Goal: Communication & Community: Answer question/provide support

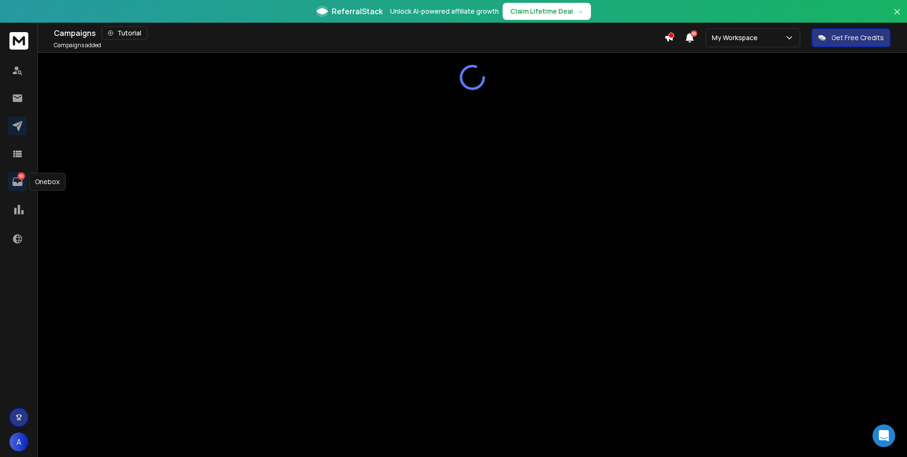
click at [16, 183] on icon at bounding box center [17, 182] width 10 height 9
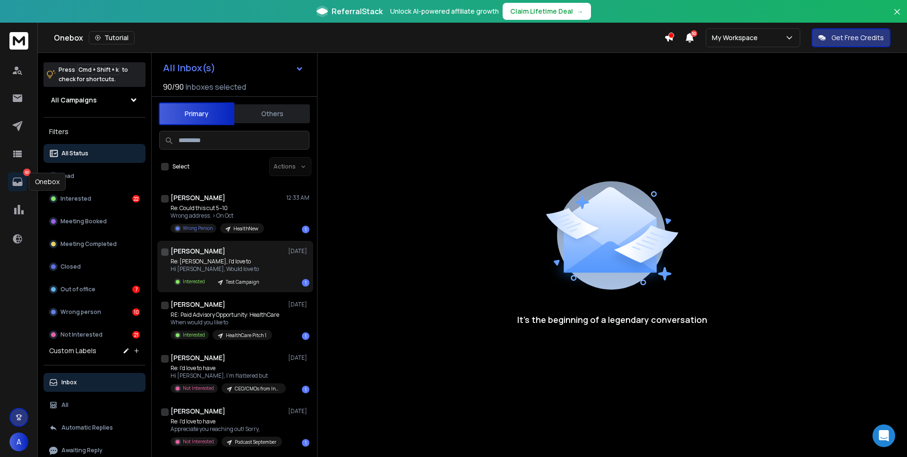
click at [208, 262] on p "Re: [PERSON_NAME], I'd love to" at bounding box center [218, 262] width 94 height 8
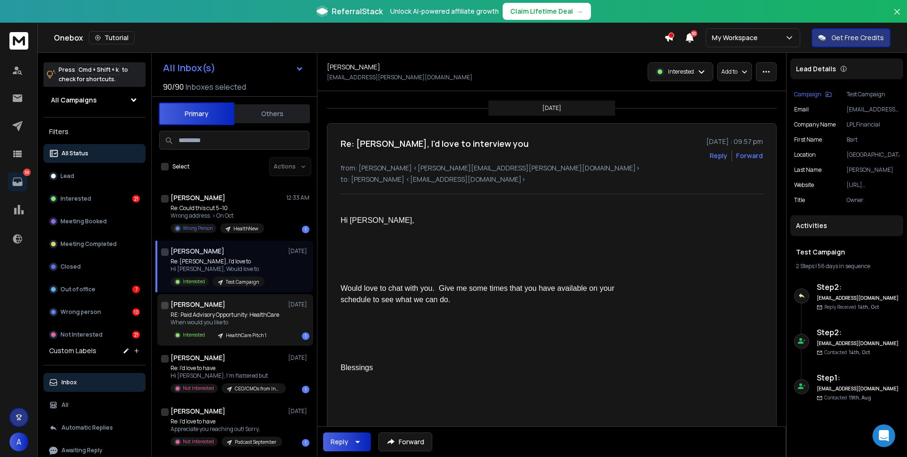
click at [231, 318] on p "RE: Paid Advisory Opportunity: HealthCare" at bounding box center [225, 315] width 109 height 8
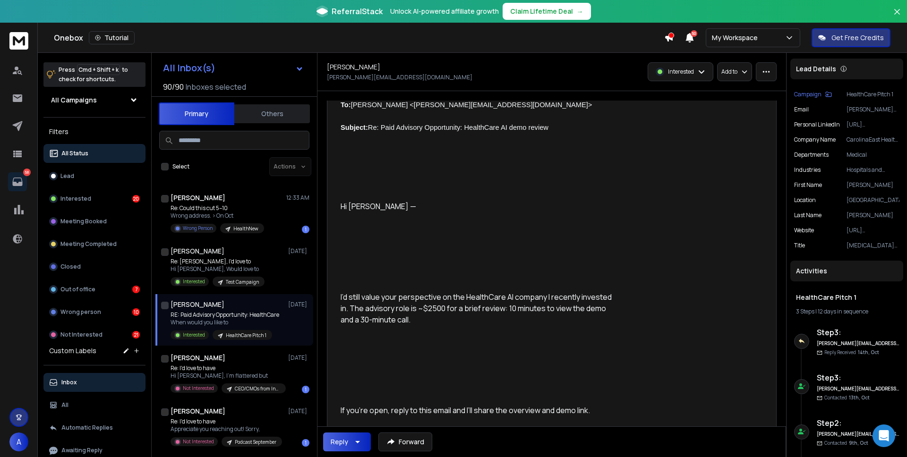
scroll to position [312, 0]
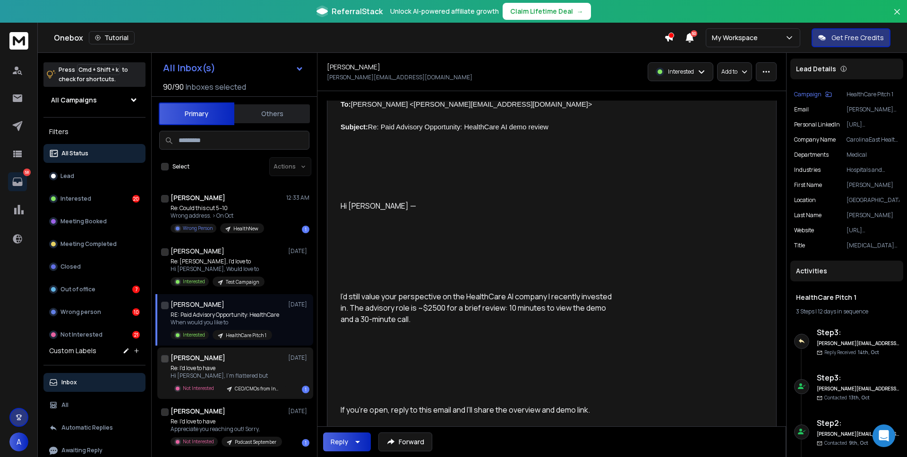
click at [266, 348] on div "[PERSON_NAME] [DATE] Re: I'd love to have Hi [PERSON_NAME], I'm flattered but N…" at bounding box center [235, 374] width 156 height 52
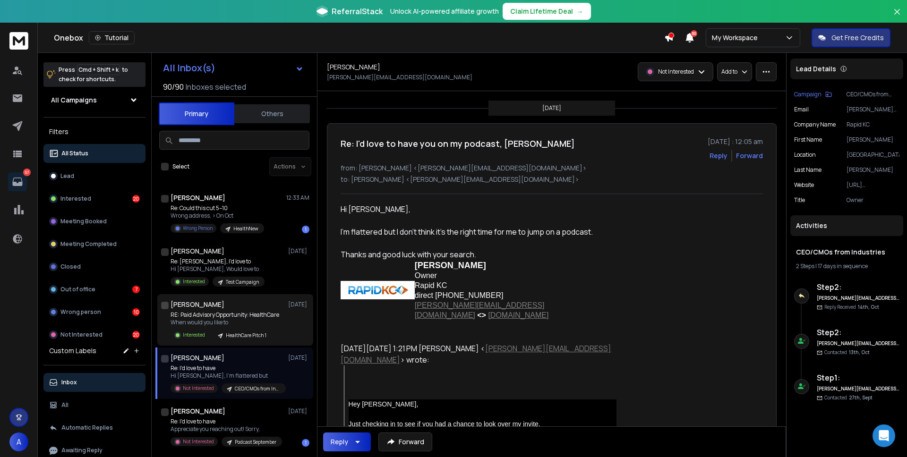
click at [266, 323] on p "When would you like to" at bounding box center [225, 323] width 109 height 8
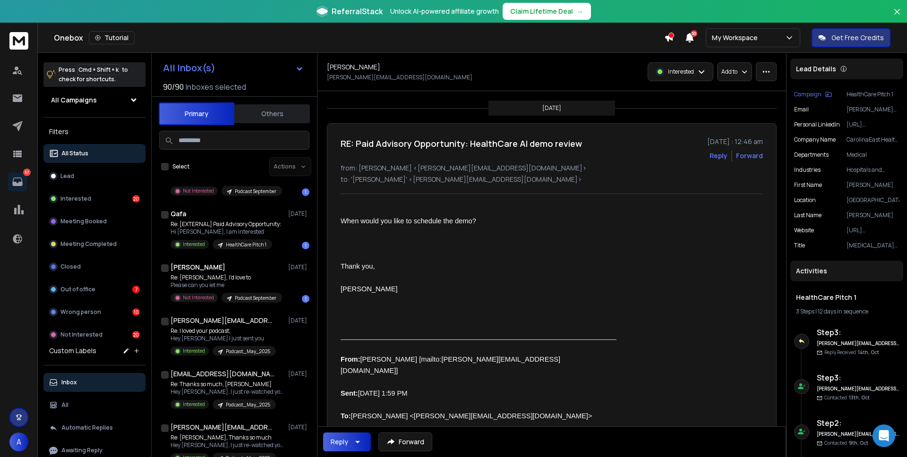
scroll to position [326, 0]
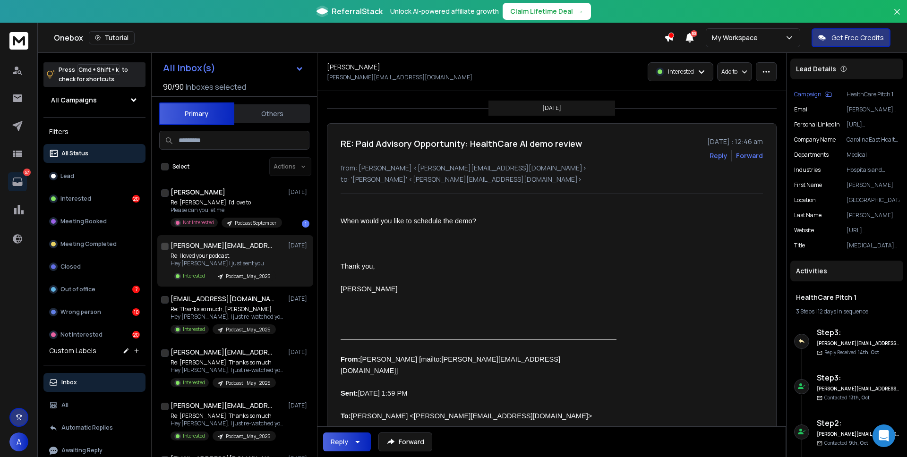
click at [268, 281] on div "[PERSON_NAME][EMAIL_ADDRESS][DOMAIN_NAME] +2 [DATE] Re: I loved your podcast, H…" at bounding box center [235, 261] width 156 height 52
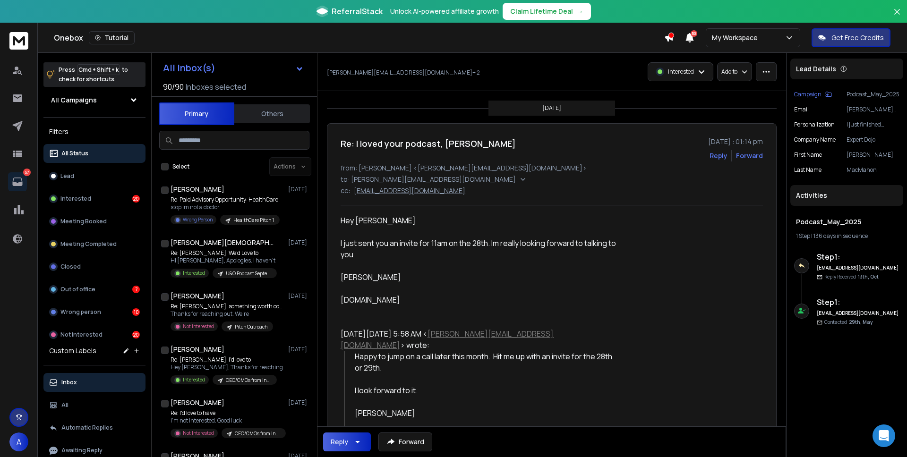
scroll to position [1740, 0]
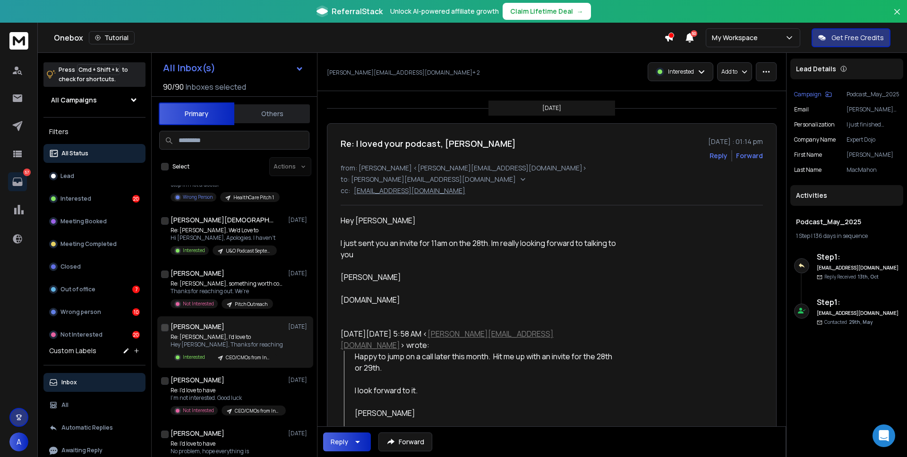
click at [268, 328] on div "[PERSON_NAME] [DATE]" at bounding box center [240, 326] width 139 height 9
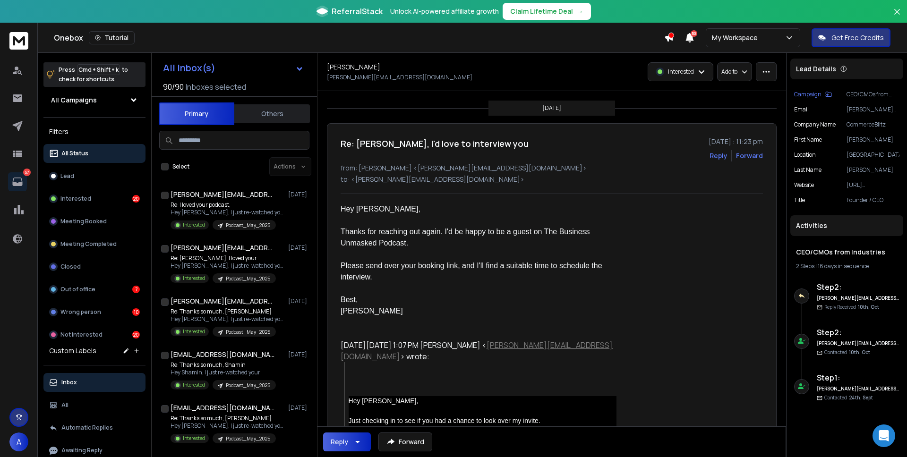
scroll to position [0, 0]
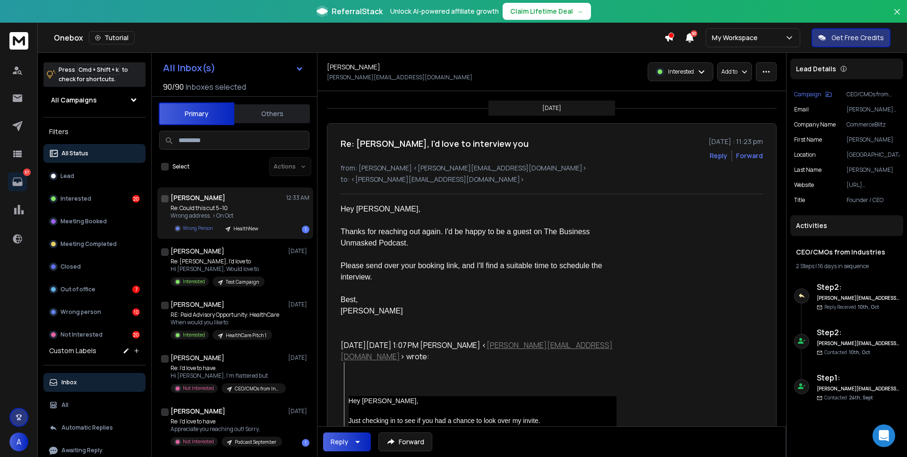
click at [258, 217] on p "Wrong address. > On Oct" at bounding box center [218, 216] width 94 height 8
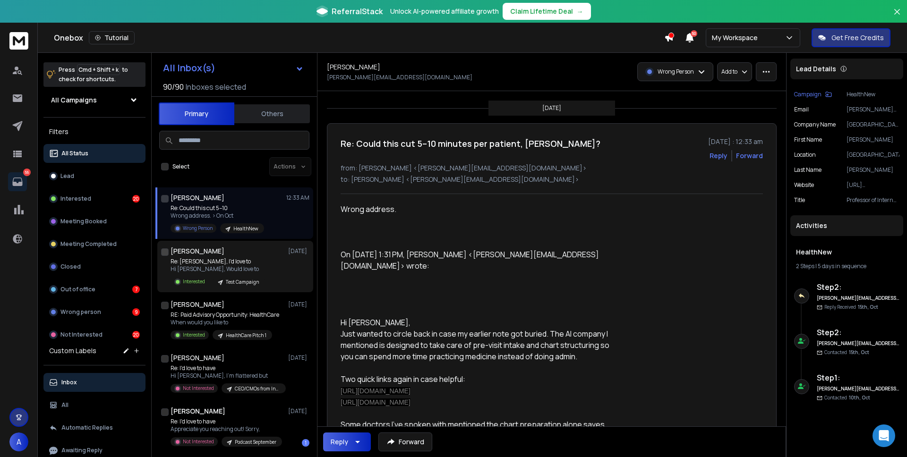
click at [276, 273] on div "Re: [PERSON_NAME], I'd love to Hi [PERSON_NAME], Would love to Interested Test …" at bounding box center [240, 272] width 139 height 29
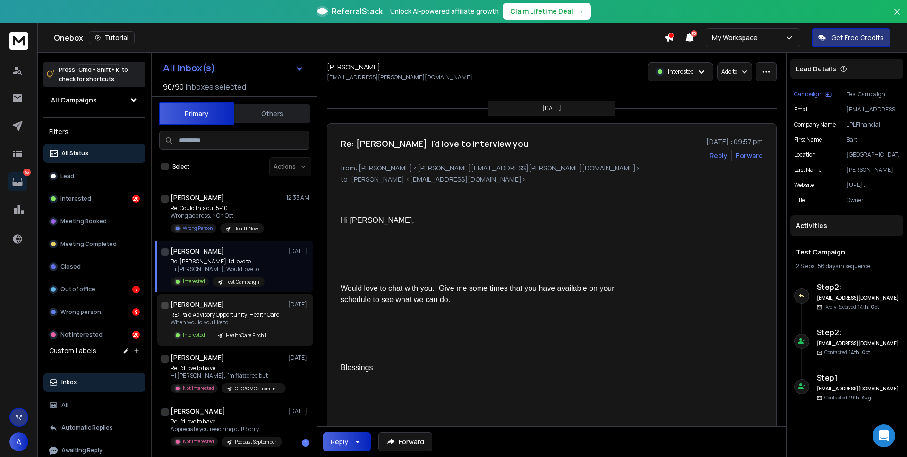
click at [267, 318] on p "RE: Paid Advisory Opportunity: HealthCare" at bounding box center [225, 315] width 109 height 8
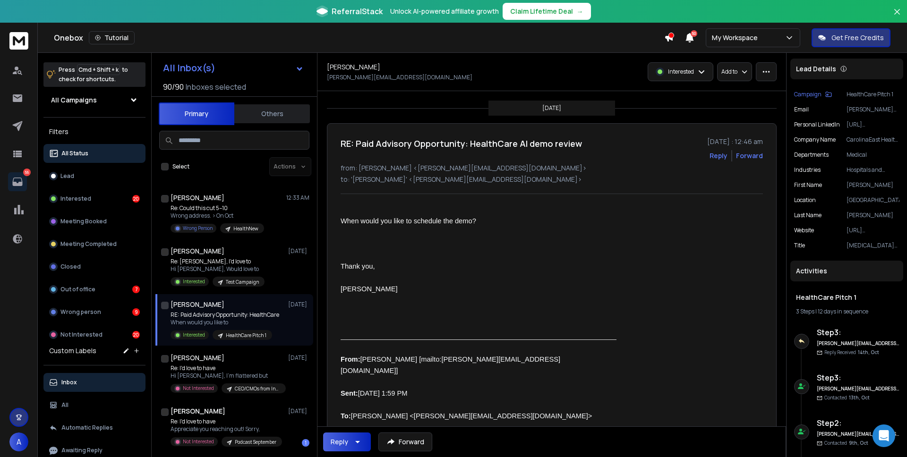
click at [736, 158] on div "Forward" at bounding box center [749, 155] width 27 height 9
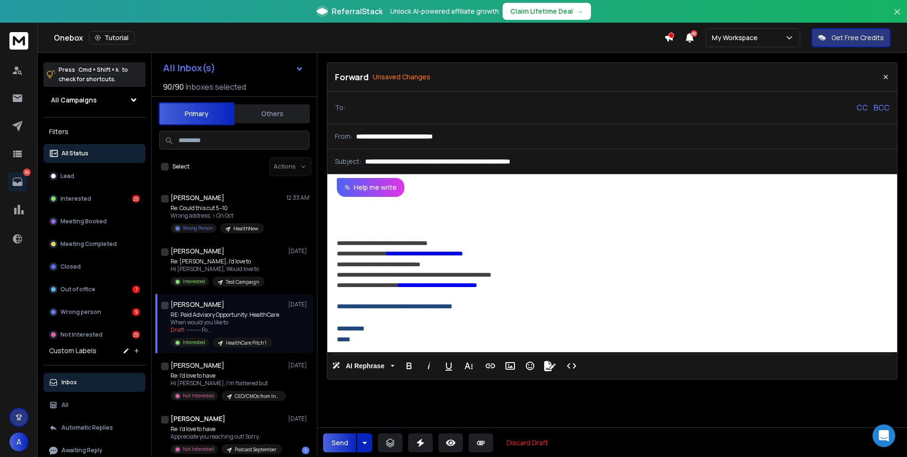
click at [361, 109] on input at bounding box center [382, 107] width 66 height 17
type input "**********"
click at [344, 448] on button "Send" at bounding box center [339, 443] width 33 height 19
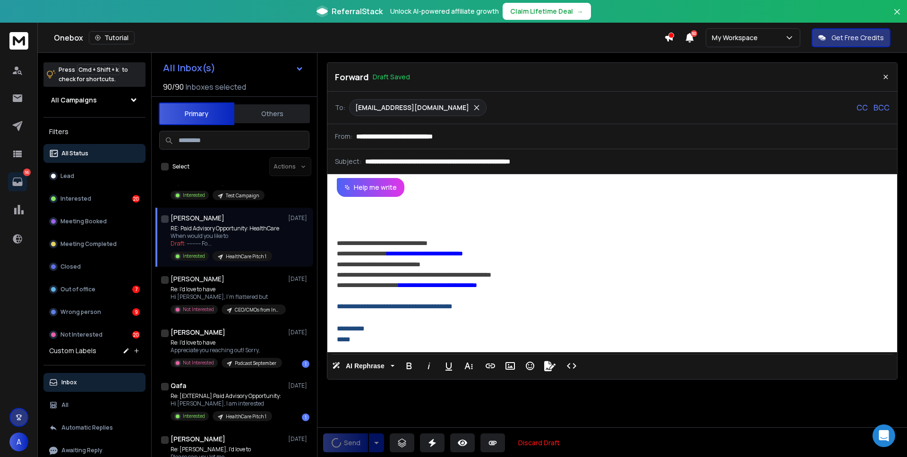
scroll to position [127, 0]
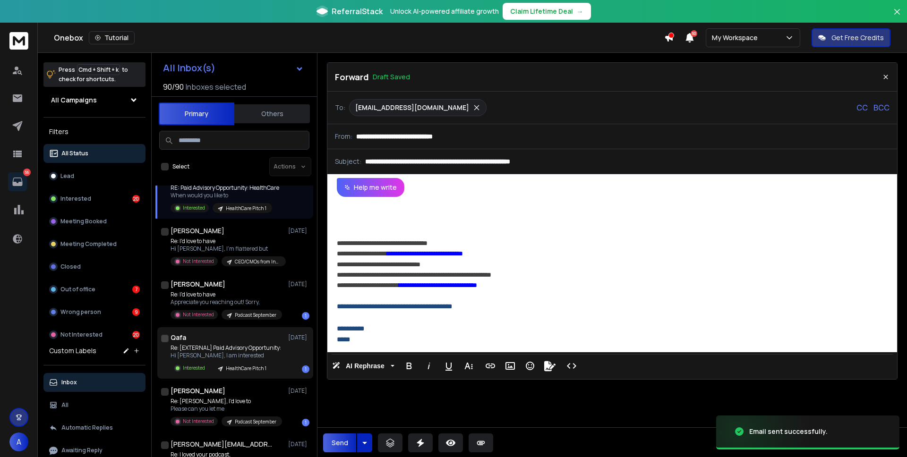
click at [240, 357] on p "Hi [PERSON_NAME], I am interested" at bounding box center [226, 356] width 111 height 8
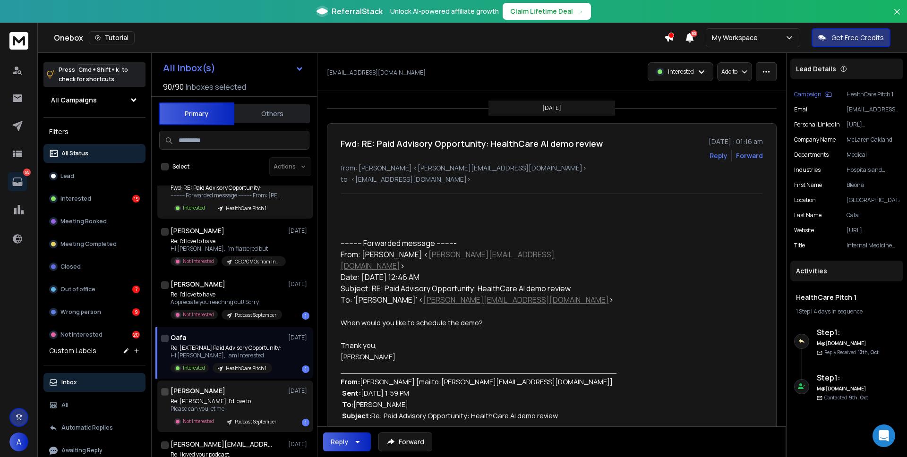
click at [263, 409] on p "Please can you let me" at bounding box center [227, 409] width 112 height 8
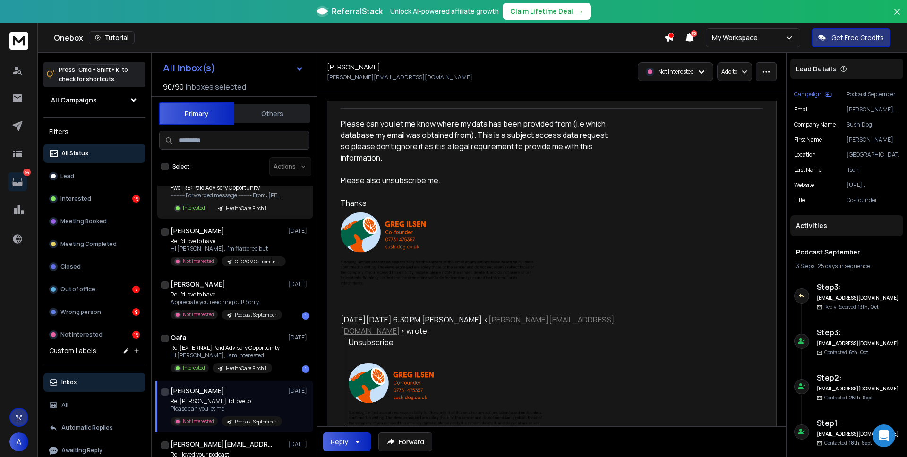
scroll to position [0, 0]
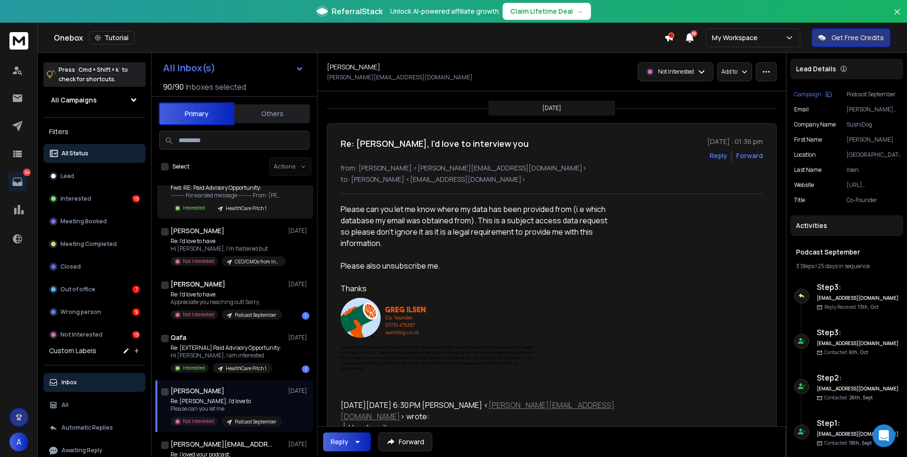
click at [336, 444] on div "Reply" at bounding box center [339, 442] width 17 height 9
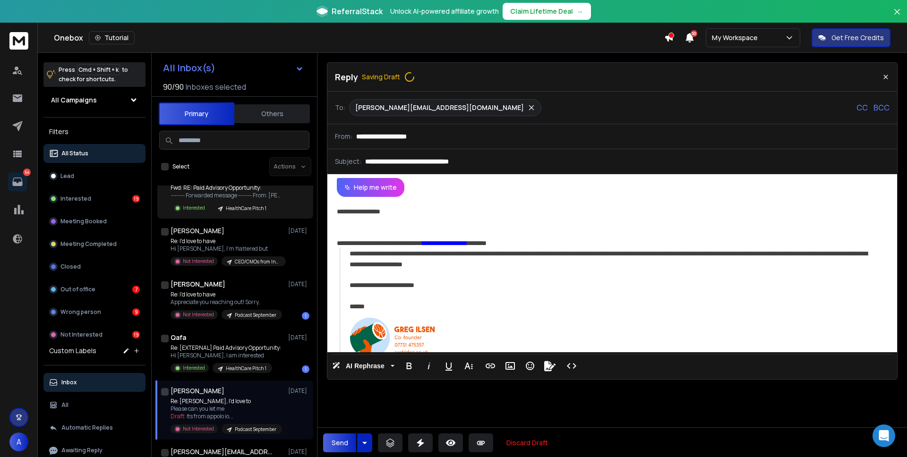
click at [347, 447] on button "Send" at bounding box center [339, 443] width 33 height 19
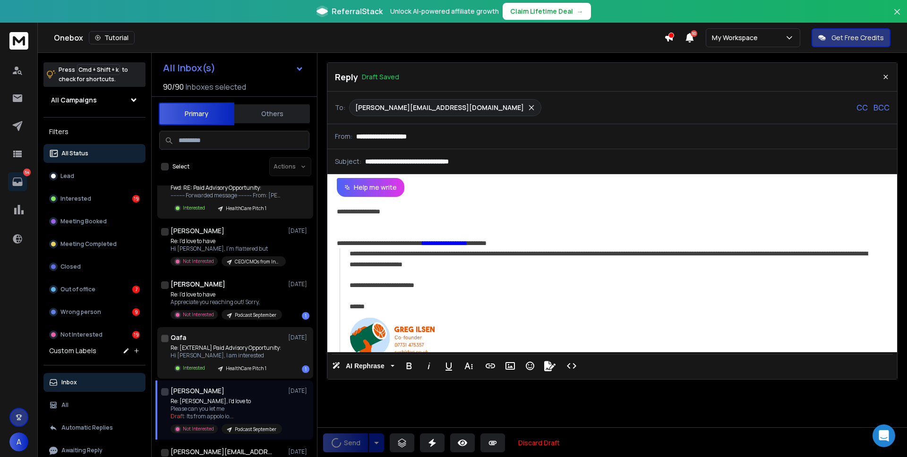
click at [229, 341] on div "Qafa [DATE]" at bounding box center [240, 337] width 139 height 9
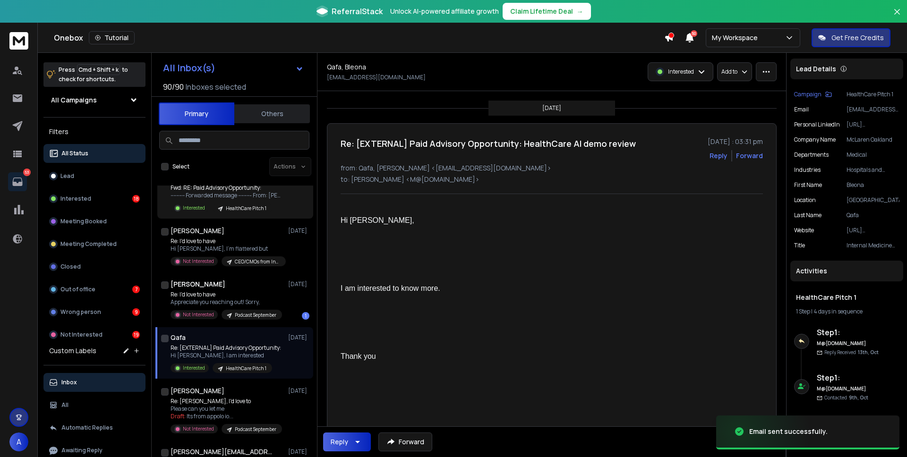
click at [756, 156] on div "Forward" at bounding box center [749, 155] width 27 height 9
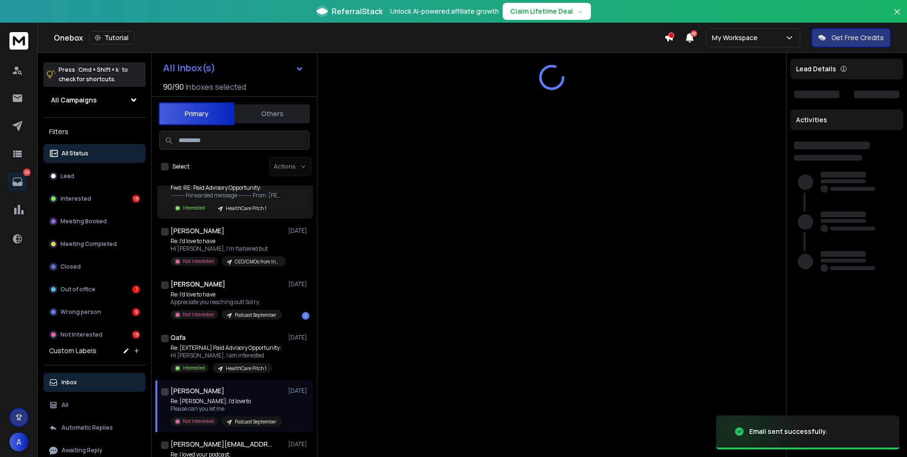
click at [422, 109] on div at bounding box center [552, 281] width 469 height 457
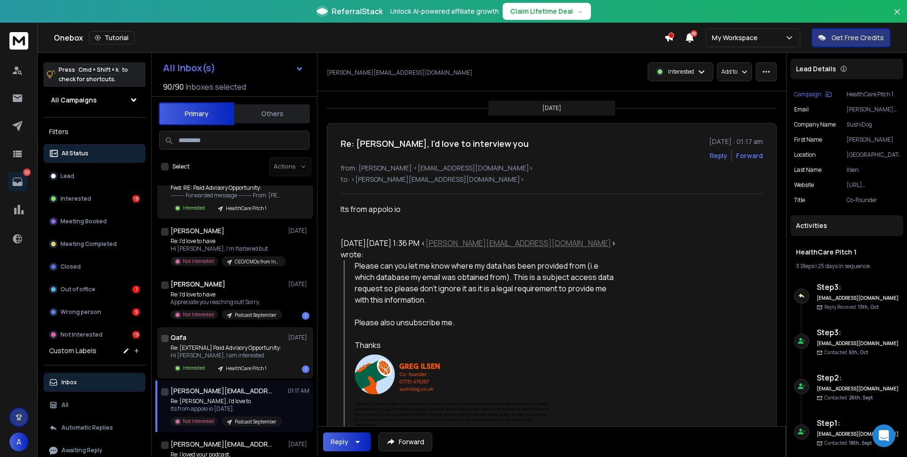
click at [228, 338] on div "Qafa [DATE]" at bounding box center [240, 337] width 139 height 9
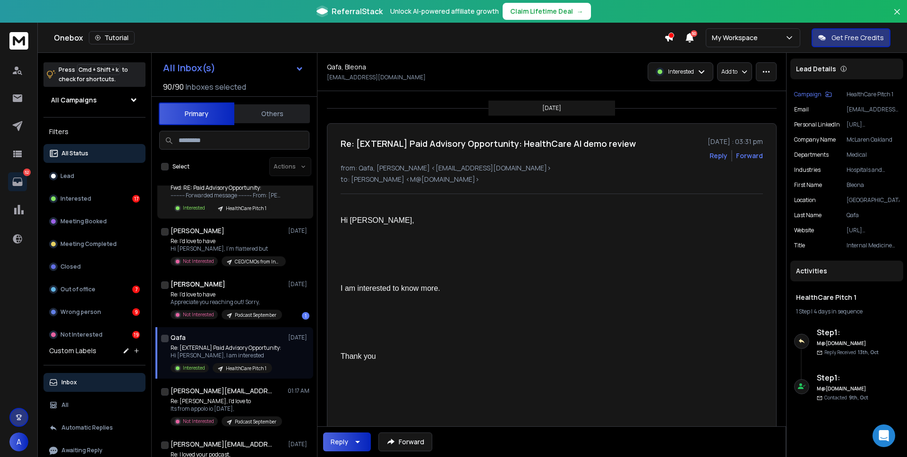
click at [755, 155] on div "Forward" at bounding box center [749, 155] width 27 height 9
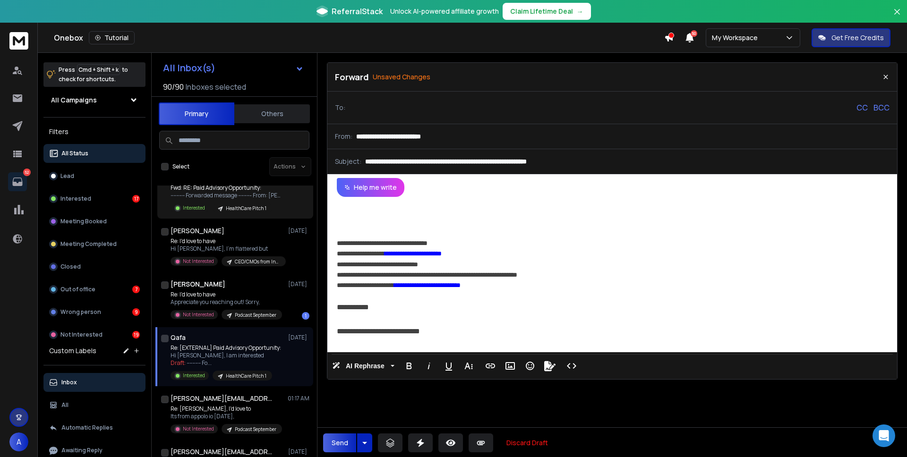
click at [432, 105] on div at bounding box center [601, 107] width 504 height 17
click at [415, 108] on input at bounding box center [382, 107] width 66 height 17
type input "**********"
click at [346, 443] on button "Send" at bounding box center [339, 443] width 33 height 19
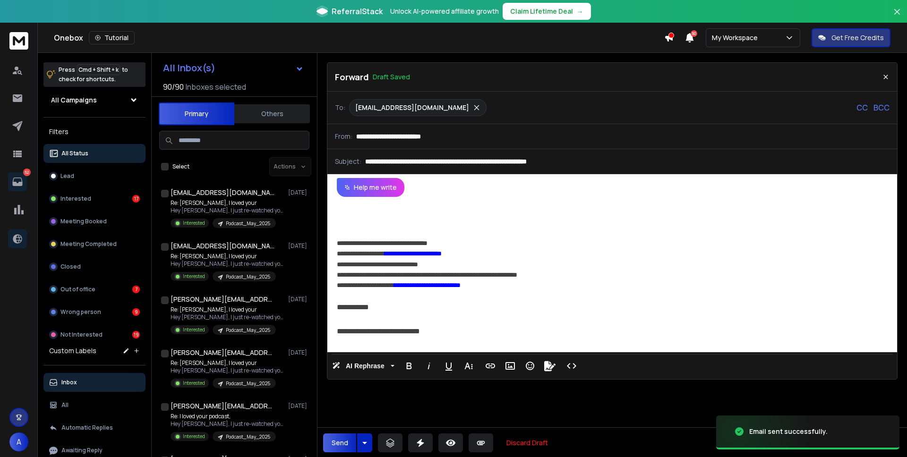
scroll to position [860, 0]
